Goal: Task Accomplishment & Management: Manage account settings

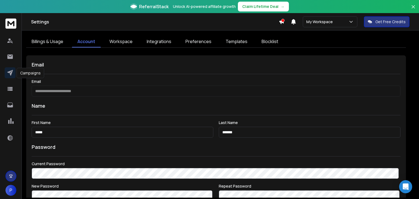
click at [7, 68] on link at bounding box center [10, 72] width 11 height 11
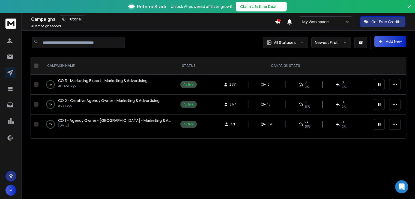
click at [79, 84] on p "an hour ago" at bounding box center [102, 85] width 89 height 4
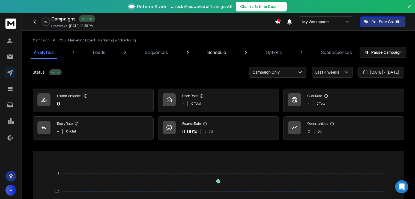
click at [221, 52] on p "Schedule" at bounding box center [216, 52] width 19 height 7
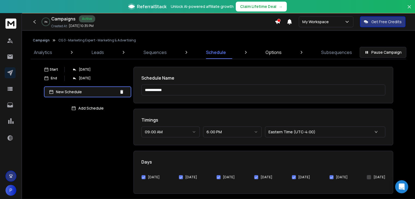
click at [284, 48] on link "Options" at bounding box center [273, 52] width 23 height 13
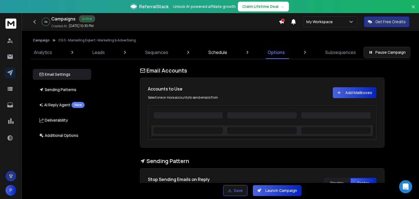
click at [224, 53] on p "Schedule" at bounding box center [217, 52] width 19 height 7
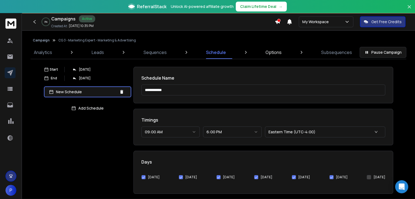
click at [269, 53] on p "Options" at bounding box center [273, 52] width 16 height 7
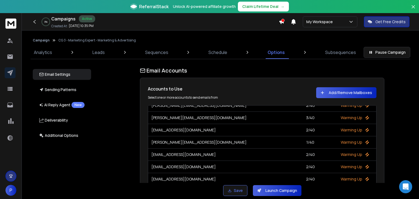
click at [349, 90] on button "Add/Remove Mailboxes" at bounding box center [346, 92] width 60 height 11
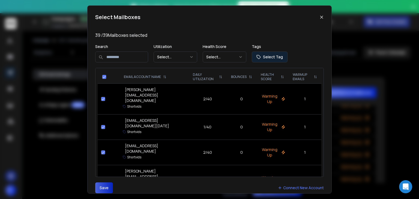
click at [260, 57] on icon "button" at bounding box center [259, 57] width 4 height 4
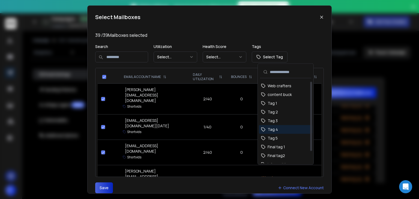
scroll to position [14, 0]
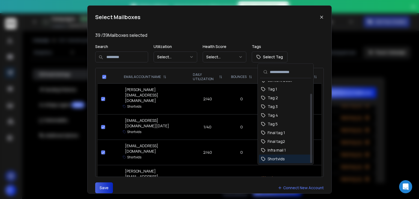
click at [275, 162] on div "Shortvids" at bounding box center [285, 159] width 53 height 9
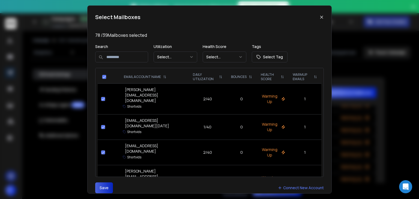
click at [101, 188] on button "Save" at bounding box center [104, 187] width 18 height 11
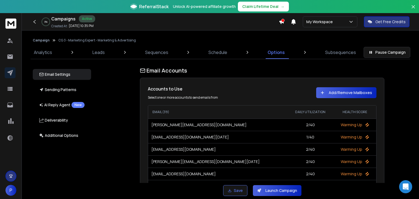
click at [266, 189] on button "Launch Campaign" at bounding box center [277, 190] width 49 height 11
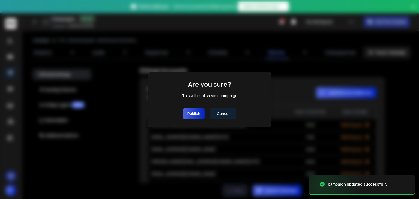
click at [194, 112] on button "Publish" at bounding box center [194, 113] width 22 height 11
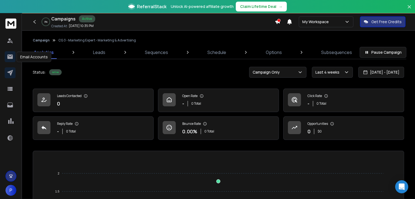
click at [7, 52] on link at bounding box center [10, 56] width 11 height 11
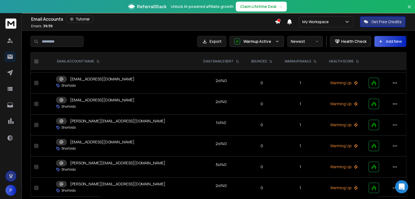
scroll to position [694, 0]
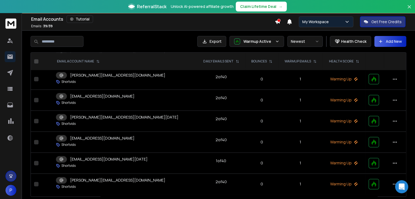
click at [307, 25] on button "My Workspace" at bounding box center [325, 21] width 55 height 11
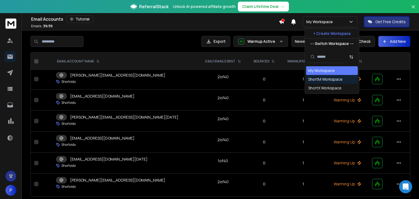
click at [312, 79] on div "ShortM Workspace" at bounding box center [325, 79] width 34 height 5
